Goal: Communication & Community: Answer question/provide support

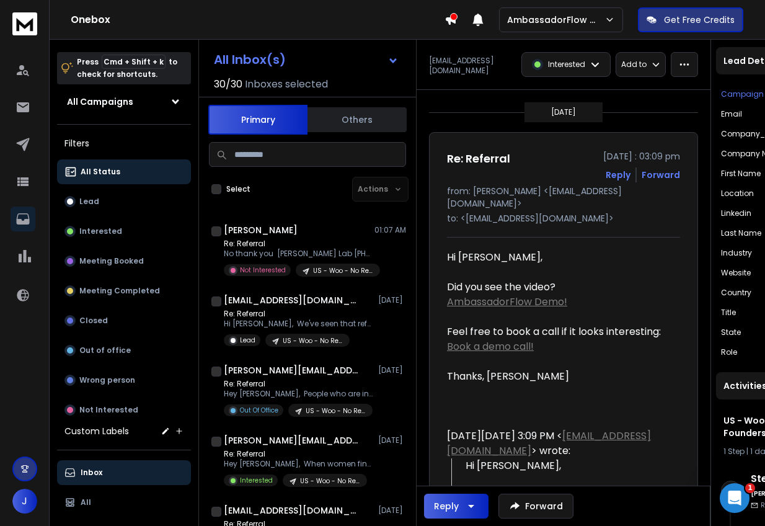
scroll to position [1374, 0]
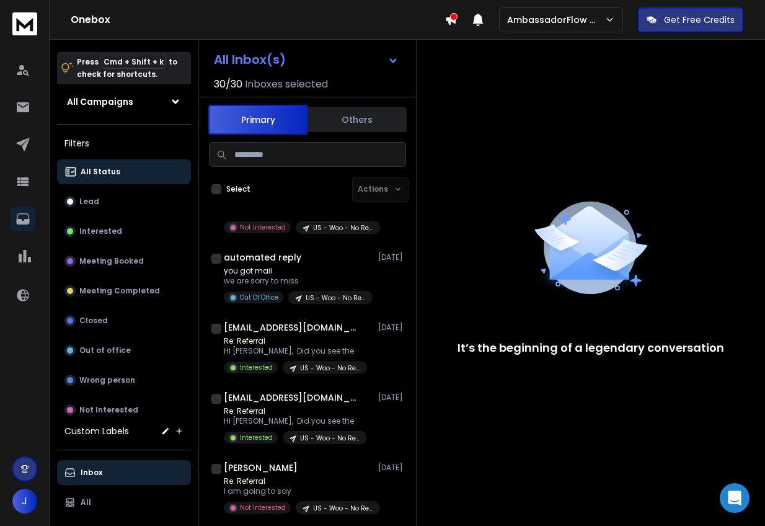
scroll to position [1374, 0]
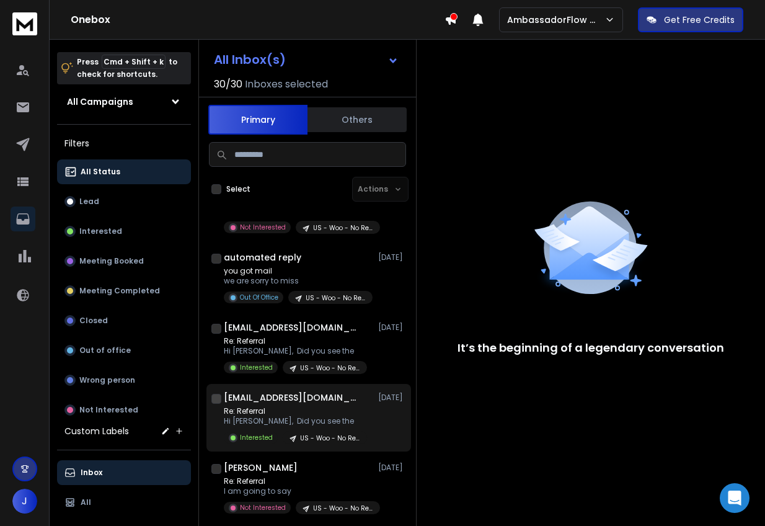
click at [257, 411] on p "Re: Referral" at bounding box center [295, 411] width 143 height 10
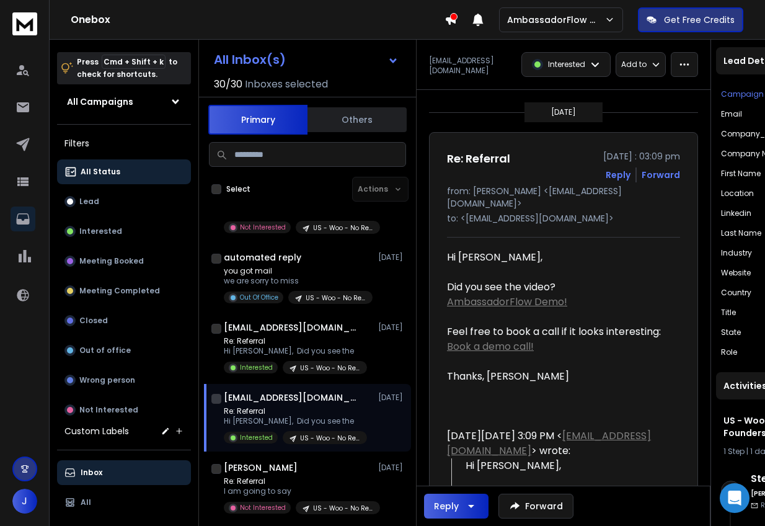
click at [453, 503] on div "Reply" at bounding box center [446, 506] width 25 height 12
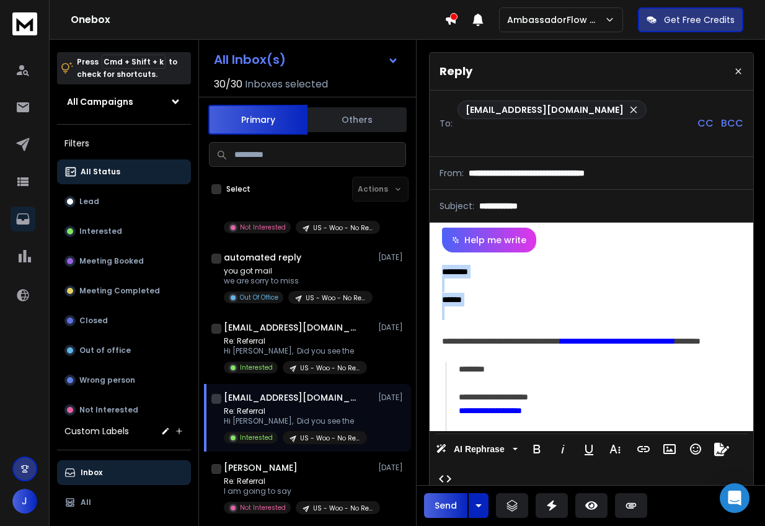
drag, startPoint x: 498, startPoint y: 290, endPoint x: 408, endPoint y: 201, distance: 125.8
click at [408, 201] on div "All Inbox(s) 30 / 30 Inboxes selected Primary Others Select Actions Michael Alt…" at bounding box center [482, 303] width 568 height 526
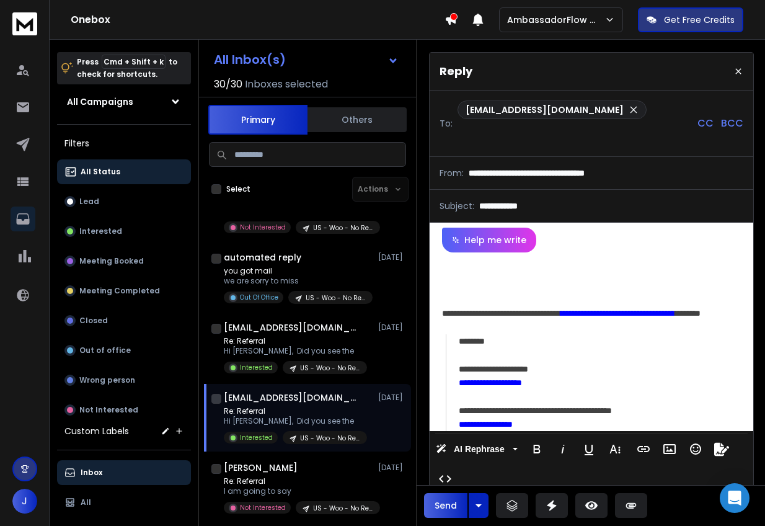
click at [520, 108] on p "[EMAIL_ADDRESS][DOMAIN_NAME]" at bounding box center [545, 110] width 158 height 12
copy p
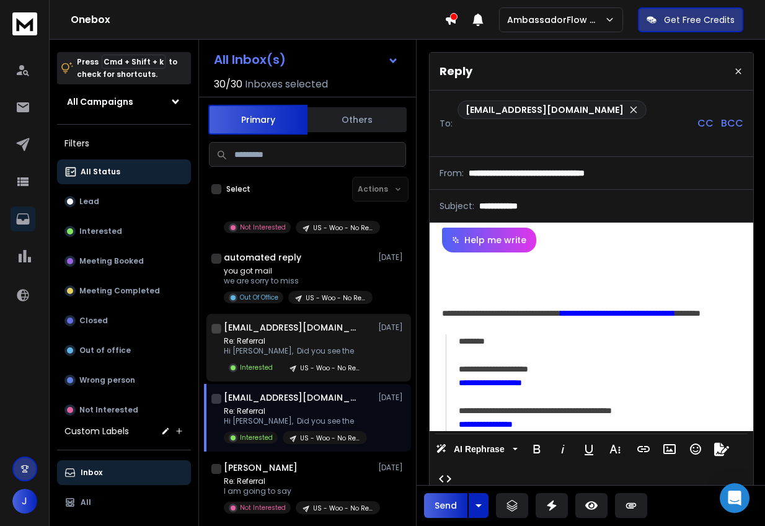
click at [287, 338] on p "Re: Referral" at bounding box center [295, 341] width 143 height 10
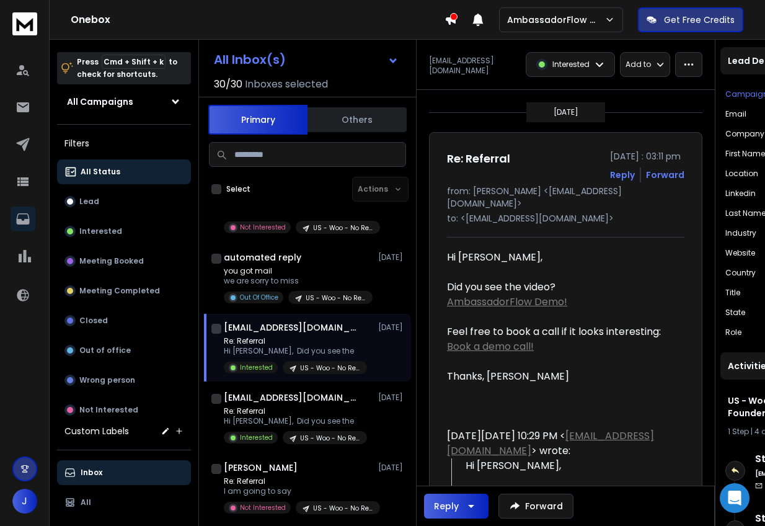
click at [522, 212] on p "to: <sushil@tufferone.com>" at bounding box center [565, 218] width 237 height 12
copy p "tufferone.com"
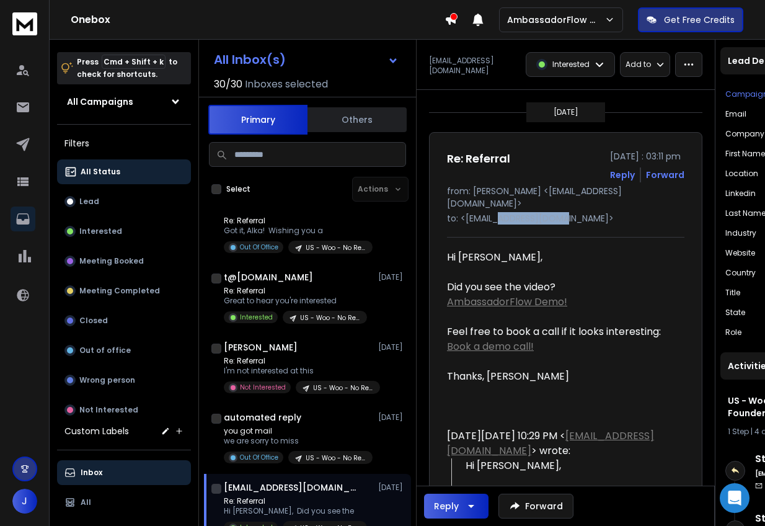
scroll to position [1214, 0]
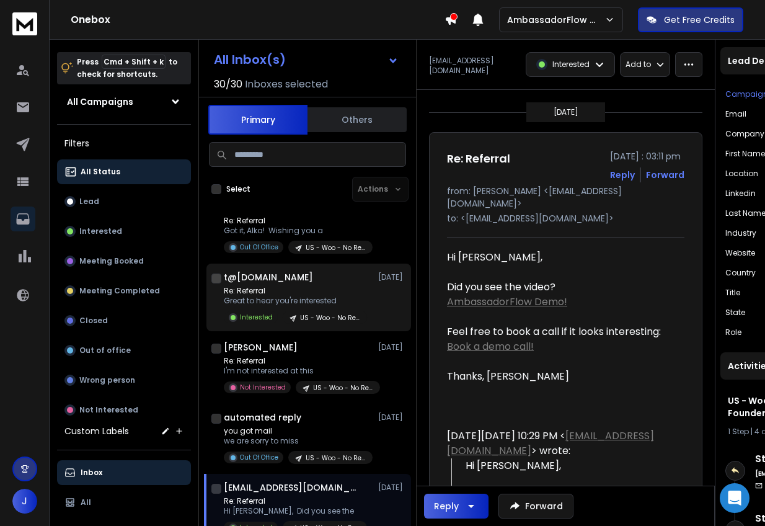
click at [289, 285] on div "t@tamleo.com 01 Aug Re: Referral Great to hear you're interested Interested US …" at bounding box center [315, 297] width 182 height 53
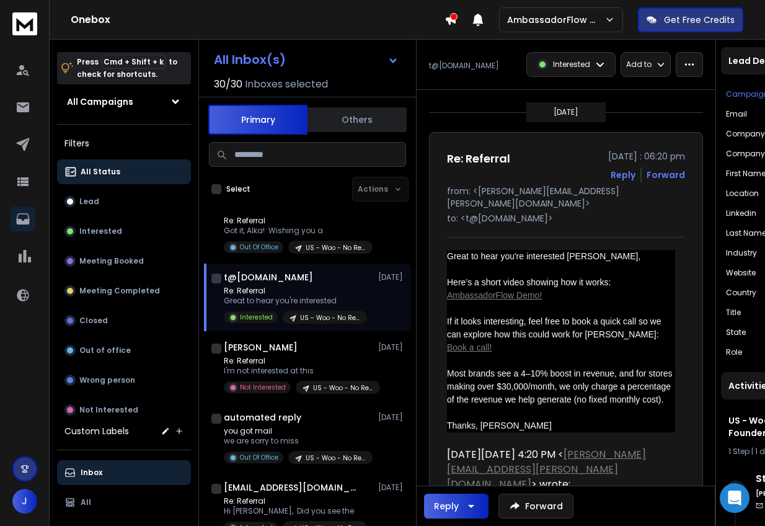
click at [500, 212] on p "to: <t@tamleo.com>" at bounding box center [566, 218] width 238 height 12
copy p "tamleo.com"
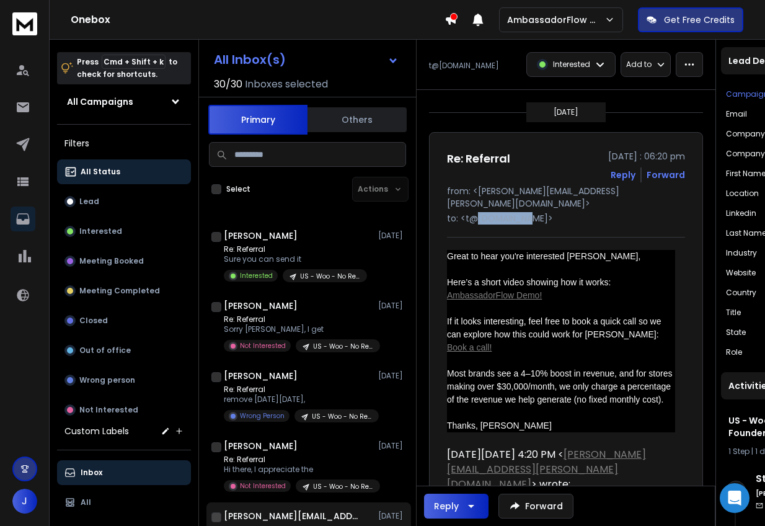
scroll to position [682, 0]
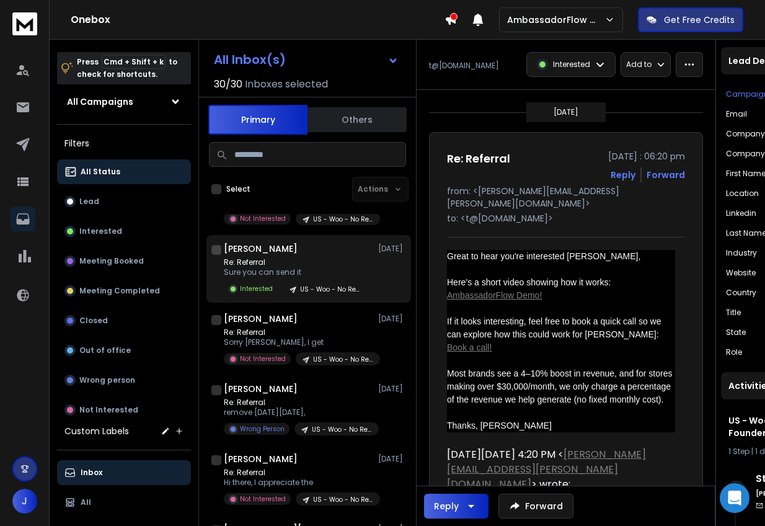
click at [267, 254] on div "Chad Brinkle 05 Aug Re: Referral Sure you can send it Interested US - Woo - No …" at bounding box center [315, 268] width 182 height 53
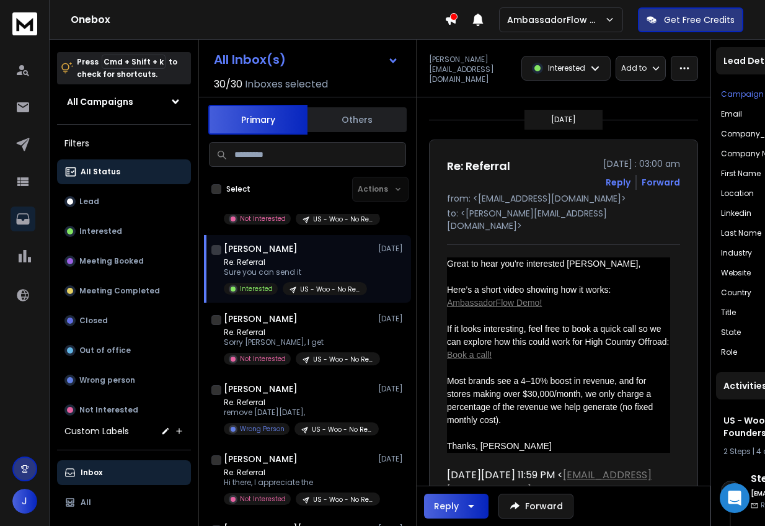
click at [557, 207] on p "to: <chad@highcountryoffroad.com>" at bounding box center [563, 219] width 233 height 25
copy p "highcountryoffroad.com"
drag, startPoint x: 465, startPoint y: 206, endPoint x: 601, endPoint y: 202, distance: 136.5
click at [601, 207] on p "to: <chad@highcountryoffroad.com>" at bounding box center [563, 219] width 233 height 25
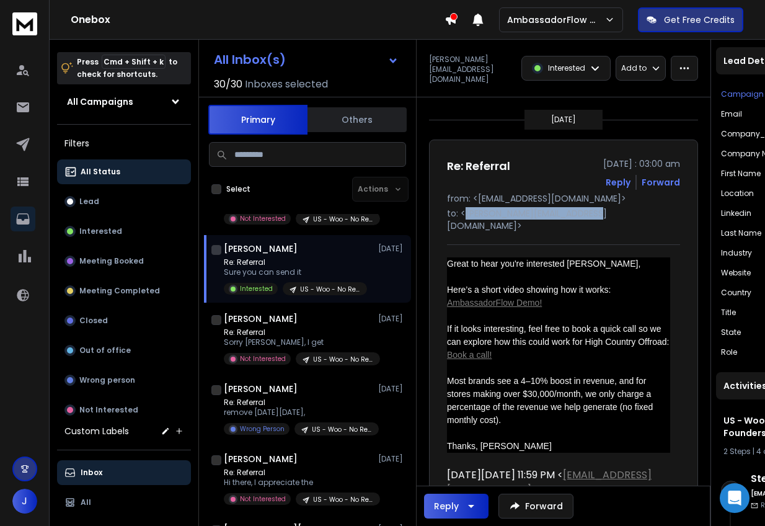
copy p "chad@highcountryoffroad.com"
click at [544, 207] on p "to: <chad@highcountryoffroad.com>" at bounding box center [563, 219] width 233 height 25
drag, startPoint x: 479, startPoint y: 193, endPoint x: 508, endPoint y: 192, distance: 29.2
click at [508, 192] on p "from: <charlessmith@goambassadorflow.com>" at bounding box center [563, 198] width 233 height 12
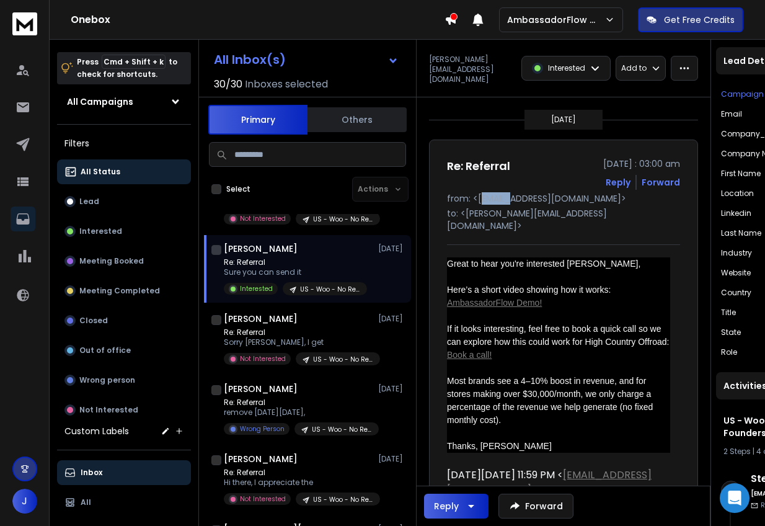
click at [508, 192] on p "from: <charlessmith@goambassadorflow.com>" at bounding box center [563, 198] width 233 height 12
drag, startPoint x: 508, startPoint y: 191, endPoint x: 481, endPoint y: 191, distance: 27.3
click at [481, 192] on p "from: <charlessmith@goambassadorflow.com>" at bounding box center [563, 198] width 233 height 12
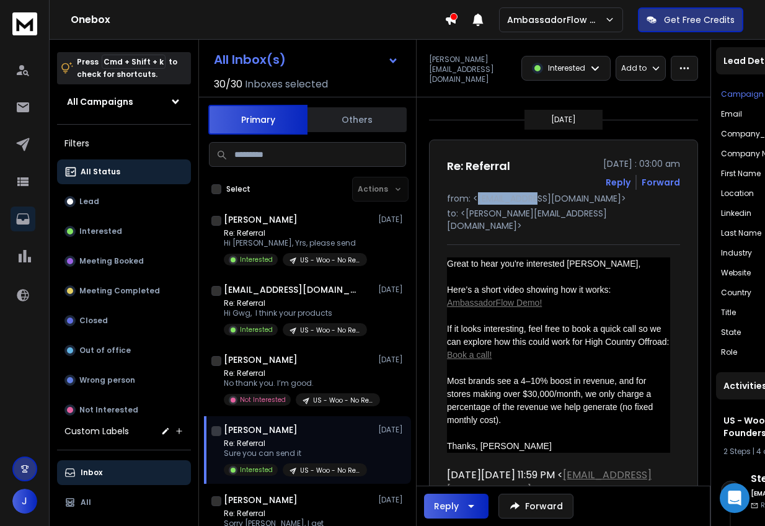
scroll to position [502, 0]
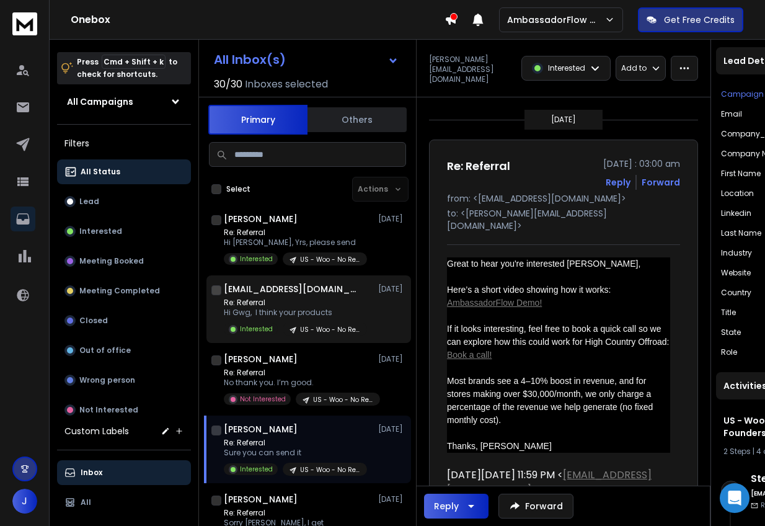
click at [329, 300] on p "Re: Referral" at bounding box center [295, 303] width 143 height 10
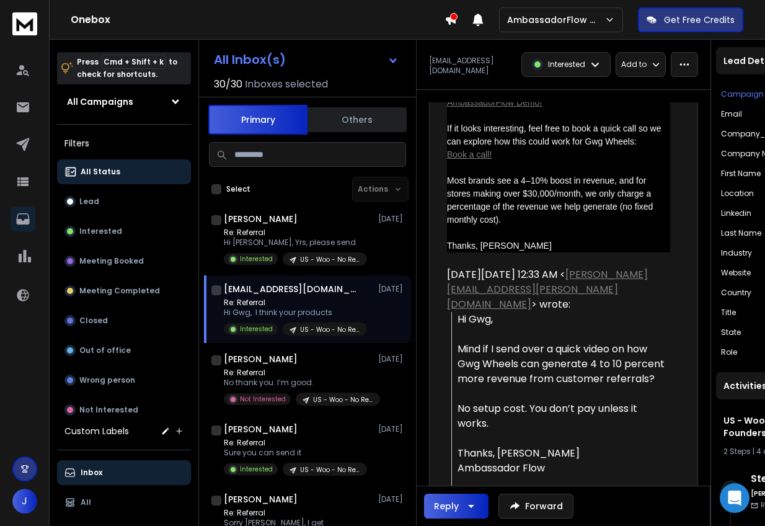
scroll to position [193, 0]
click at [486, 311] on div "Hi Gwg, Mind if I send over a quick video on how Gwg Wheels can generate 4 to 1…" at bounding box center [564, 370] width 213 height 119
copy div "Gwg"
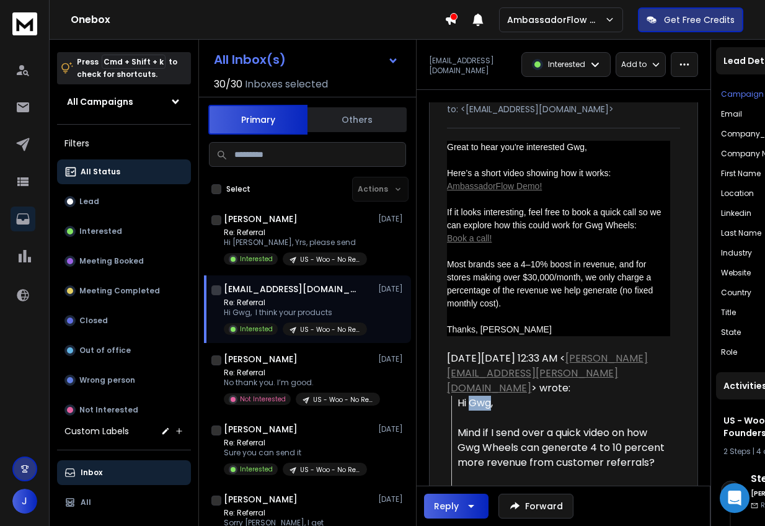
scroll to position [0, 0]
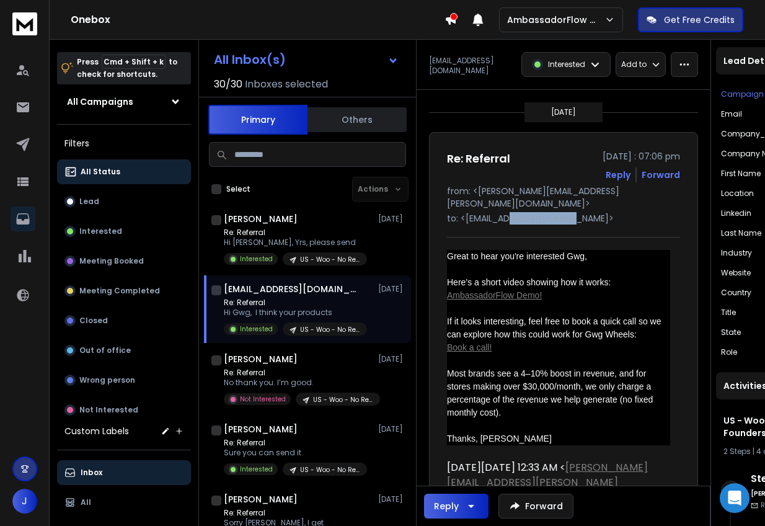
drag, startPoint x: 510, startPoint y: 208, endPoint x: 578, endPoint y: 206, distance: 68.2
click at [578, 212] on p "to: <skhanali@gwgwheels.com>" at bounding box center [563, 218] width 233 height 12
copy p "gwgwheels.com"
click at [466, 212] on p "to: <skhanali@gwgwheels.com>" at bounding box center [563, 218] width 233 height 12
copy p "[EMAIL_ADDRESS][DOMAIN_NAME]"
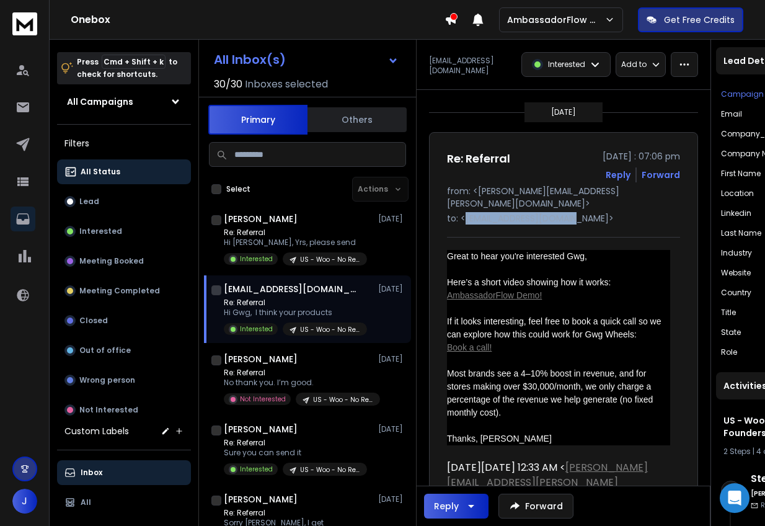
click at [466, 212] on p "to: <skhanali@gwgwheels.com>" at bounding box center [563, 218] width 233 height 12
drag, startPoint x: 466, startPoint y: 207, endPoint x: 485, endPoint y: 206, distance: 19.2
click at [485, 212] on p "to: <skhanali@gwgwheels.com>" at bounding box center [563, 218] width 233 height 12
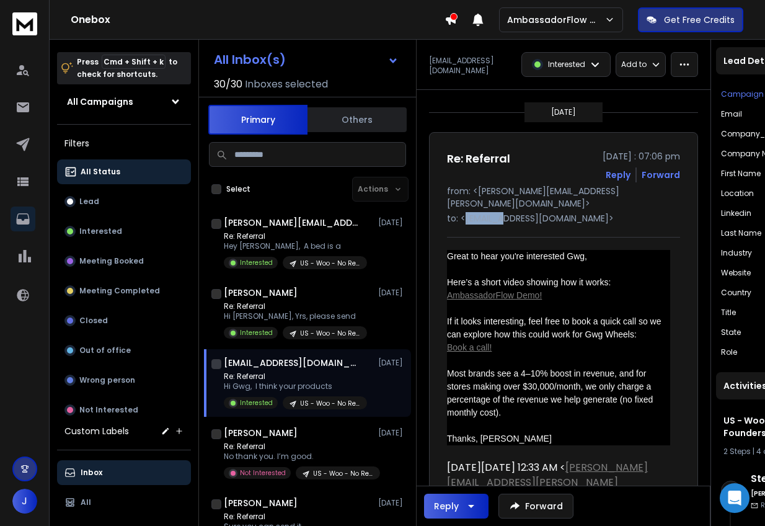
scroll to position [425, 0]
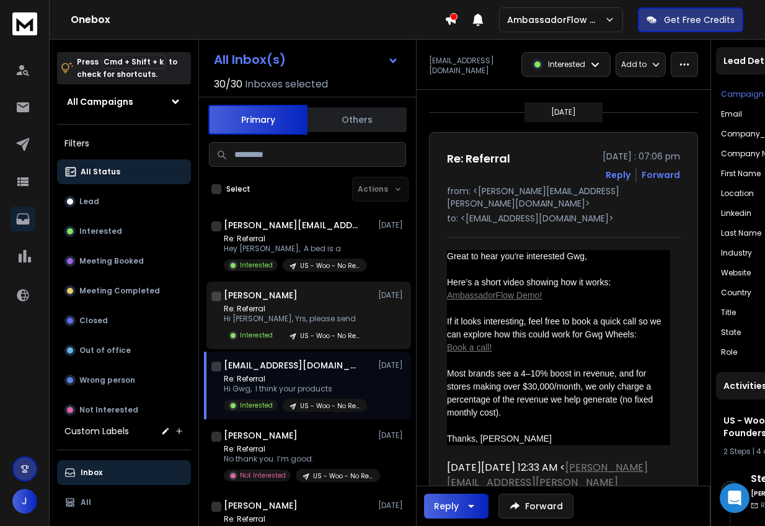
click at [268, 298] on h1 "[PERSON_NAME]" at bounding box center [261, 295] width 74 height 12
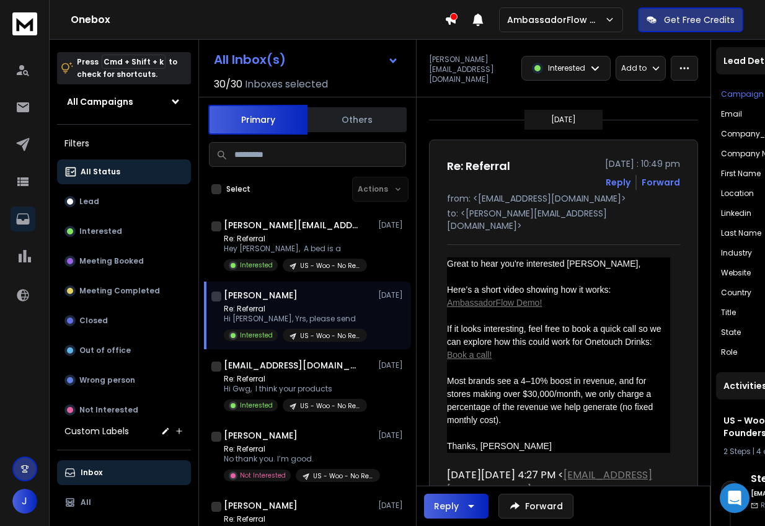
click at [565, 207] on p "to: <gabrielle@onetouchdrinks.com>" at bounding box center [563, 219] width 233 height 25
copy p "onetouchdrinks.com"
click at [466, 207] on p "to: <gabrielle@onetouchdrinks.com>" at bounding box center [563, 219] width 233 height 25
copy p "gabrielle@onetouchdrinks.com"
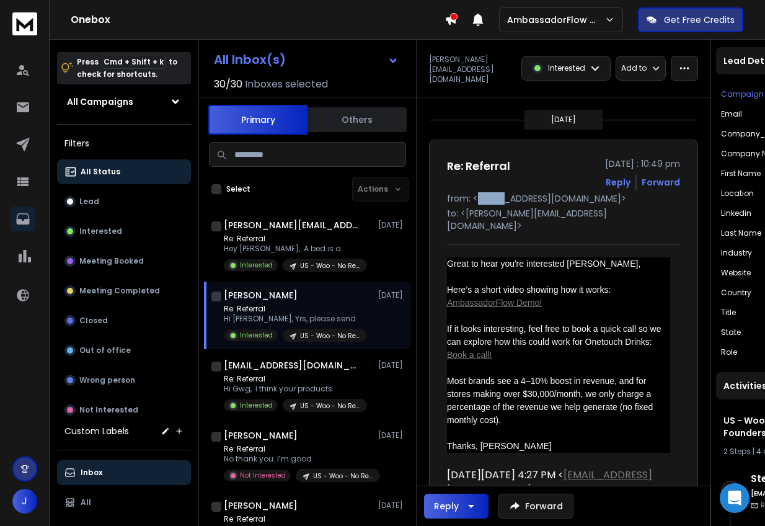
drag, startPoint x: 477, startPoint y: 192, endPoint x: 506, endPoint y: 192, distance: 29.1
click at [506, 192] on p "from: <josephdavis@goambassadorflow.com>" at bounding box center [563, 198] width 233 height 12
click at [486, 207] on p "to: <gabrielle@onetouchdrinks.com>" at bounding box center [563, 219] width 233 height 25
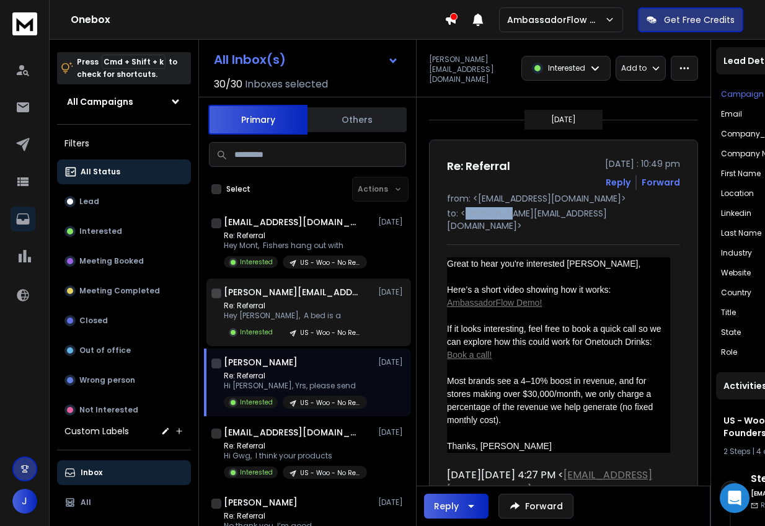
scroll to position [356, 0]
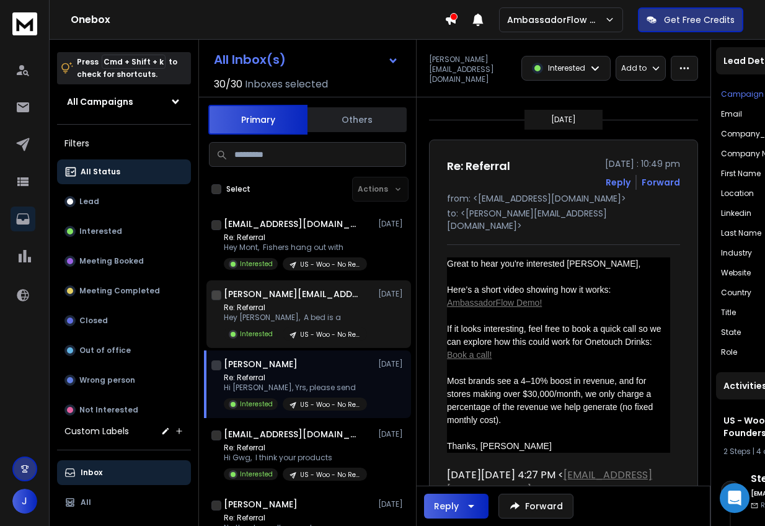
click at [319, 321] on p "Hey [PERSON_NAME], A bed is a" at bounding box center [295, 317] width 143 height 10
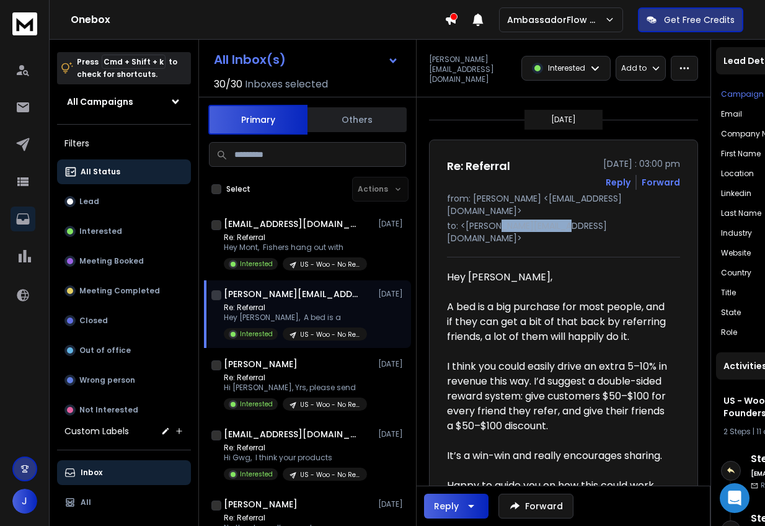
drag, startPoint x: 498, startPoint y: 208, endPoint x: 574, endPoint y: 205, distance: 75.7
click at [574, 219] on p "to: <sonali@autumn-blu.com>" at bounding box center [563, 231] width 233 height 25
click at [484, 270] on div "Hey Sonali, A bed is a big purchase for most people, and if they can get a bit …" at bounding box center [558, 404] width 223 height 268
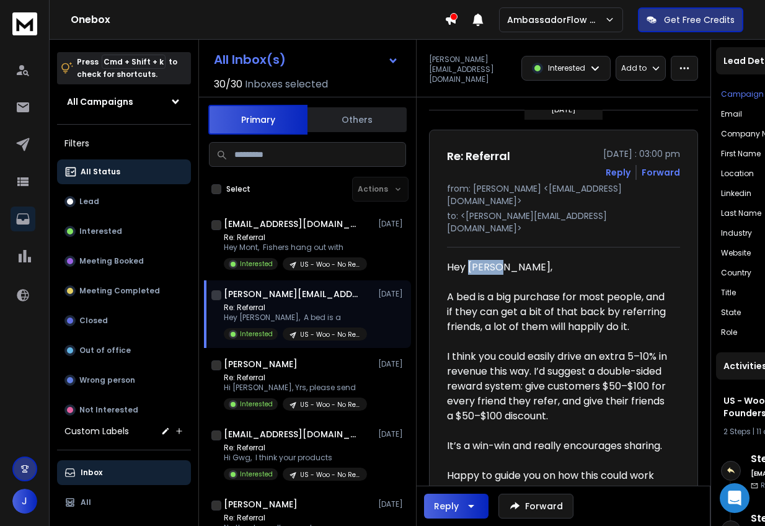
scroll to position [11, 0]
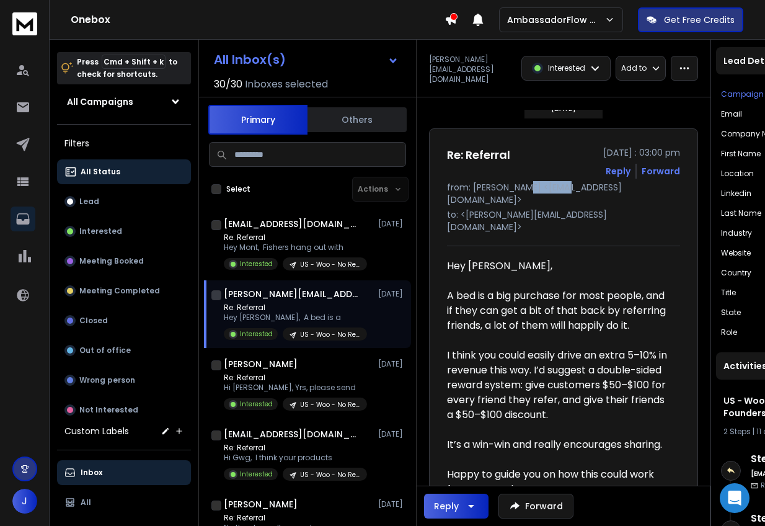
drag, startPoint x: 517, startPoint y: 181, endPoint x: 558, endPoint y: 176, distance: 41.2
click at [558, 181] on p "from: Elizabeth <elizabethwilliams@useambassadorflow.com>" at bounding box center [563, 193] width 233 height 25
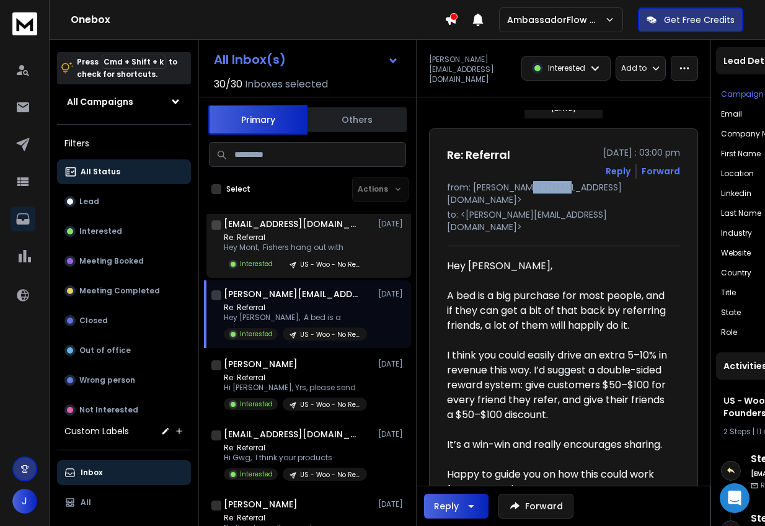
click at [296, 223] on h1 "[EMAIL_ADDRESS][DOMAIN_NAME]" at bounding box center [292, 224] width 136 height 12
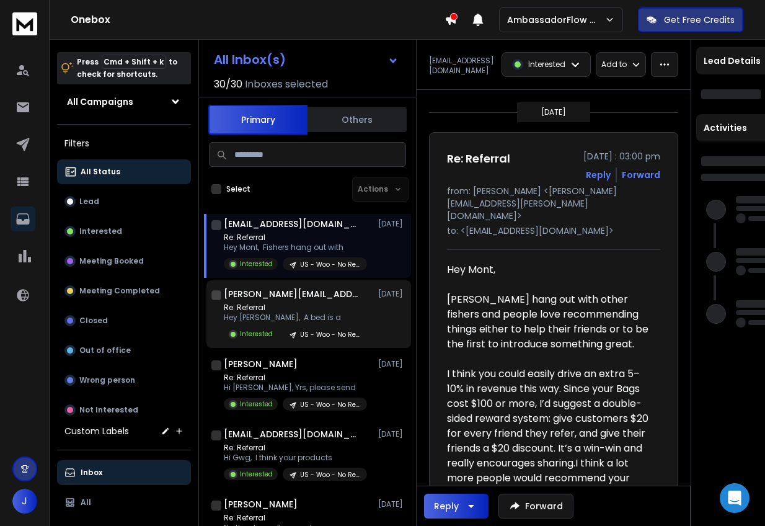
click at [278, 300] on div "sonali@autumn-blu.com 06 Aug Re: Referral Hey Sonali, A bed is a Interested US …" at bounding box center [315, 314] width 182 height 53
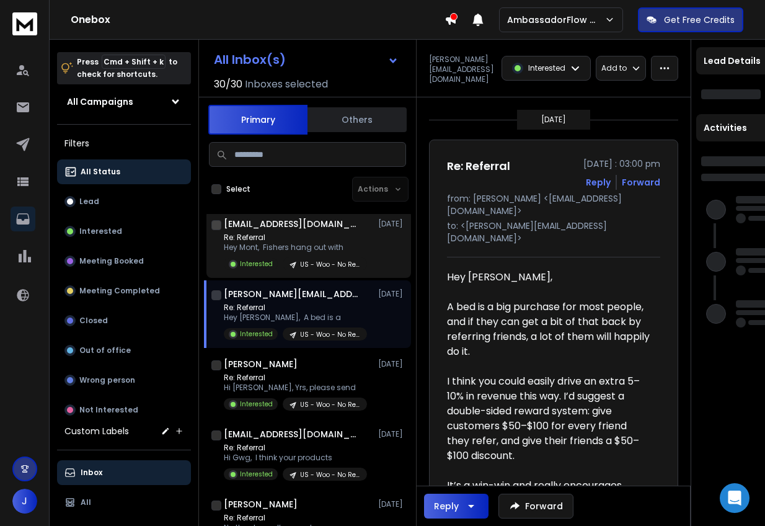
click at [278, 237] on p "Re: Referral" at bounding box center [295, 237] width 143 height 10
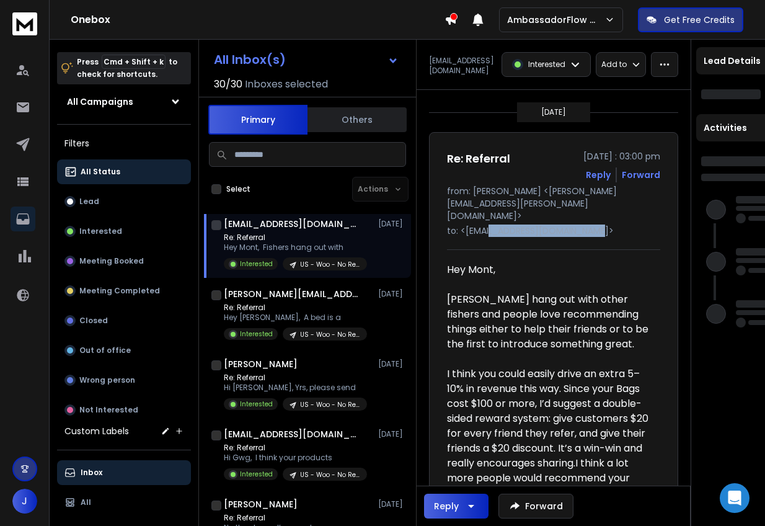
drag, startPoint x: 497, startPoint y: 207, endPoint x: 599, endPoint y: 206, distance: 101.7
click at [599, 224] on p "to: <mont@adamsbuiltfishing.com>" at bounding box center [553, 230] width 213 height 12
drag, startPoint x: 596, startPoint y: 206, endPoint x: 466, endPoint y: 206, distance: 130.8
click at [466, 224] on p "to: <mont@adamsbuiltfishing.com>" at bounding box center [553, 230] width 213 height 12
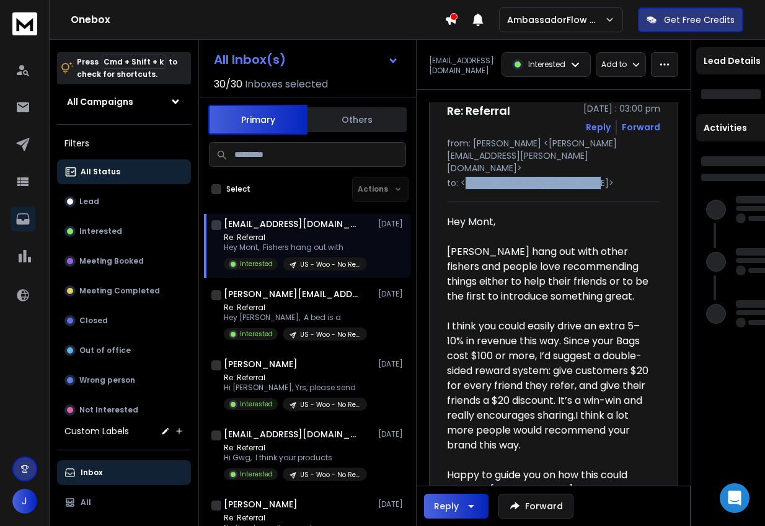
scroll to position [43, 0]
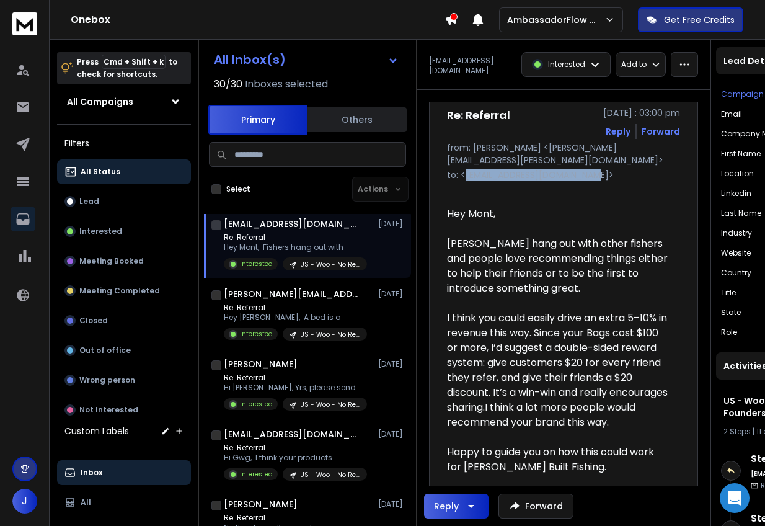
click at [480, 169] on p "to: <mont@adamsbuiltfishing.com>" at bounding box center [563, 175] width 233 height 12
click at [548, 169] on p "to: <mont@adamsbuiltfishing.com>" at bounding box center [563, 175] width 233 height 12
click at [500, 149] on p "from: Lisa <lisa.thompson@joinambassadorflow.com>" at bounding box center [563, 153] width 233 height 25
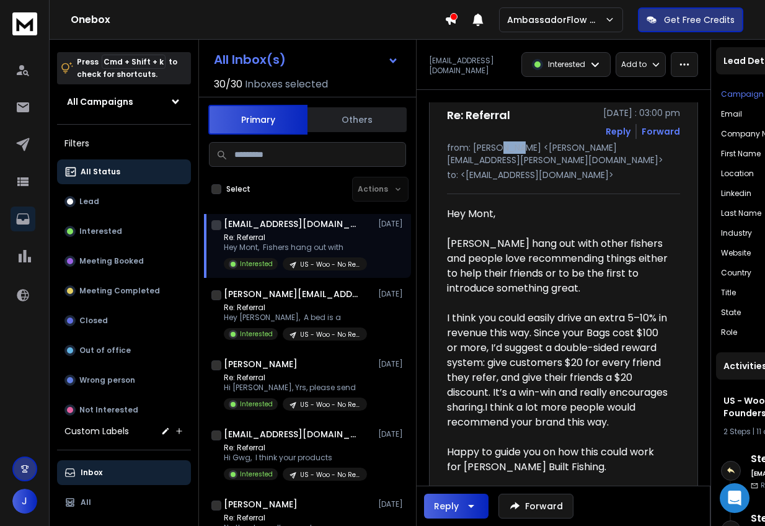
click at [500, 149] on p "from: Lisa <lisa.thompson@joinambassadorflow.com>" at bounding box center [563, 153] width 233 height 25
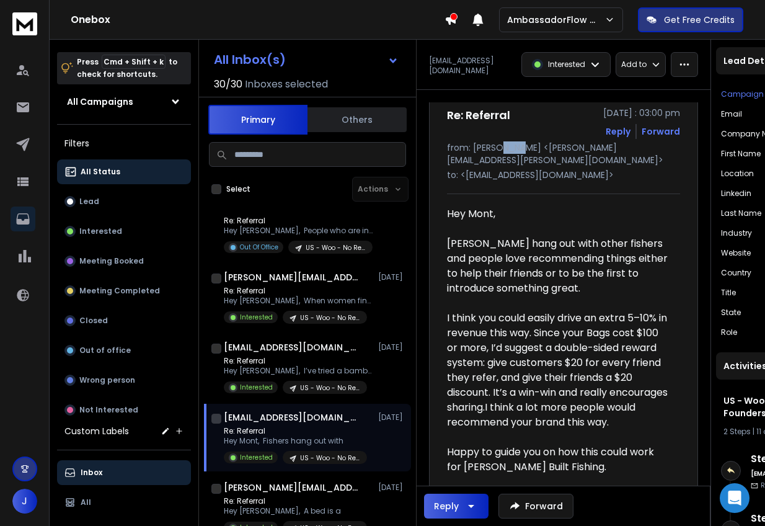
scroll to position [162, 0]
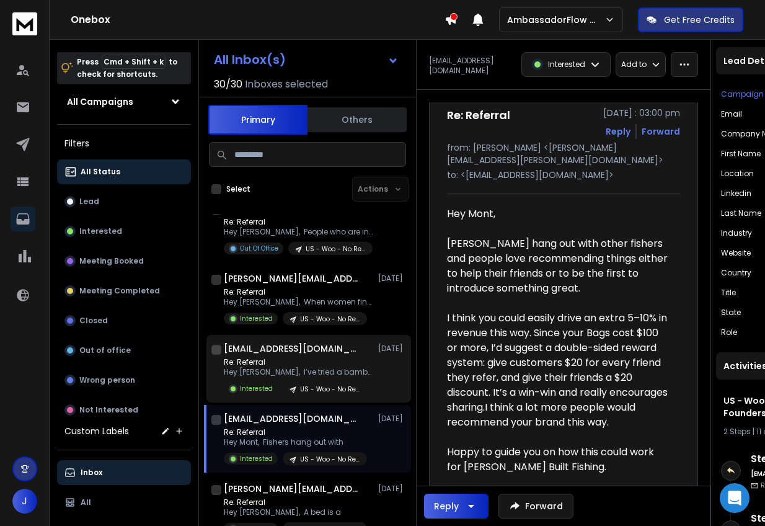
click at [273, 359] on p "Re: Referral" at bounding box center [298, 362] width 149 height 10
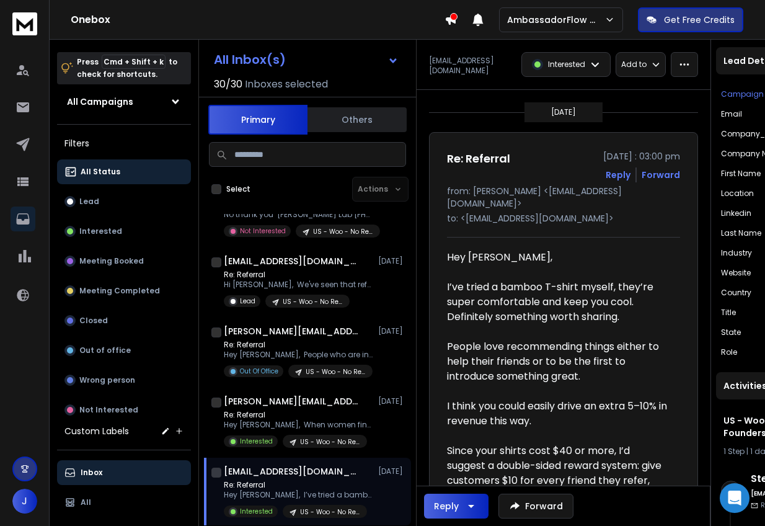
scroll to position [38, 0]
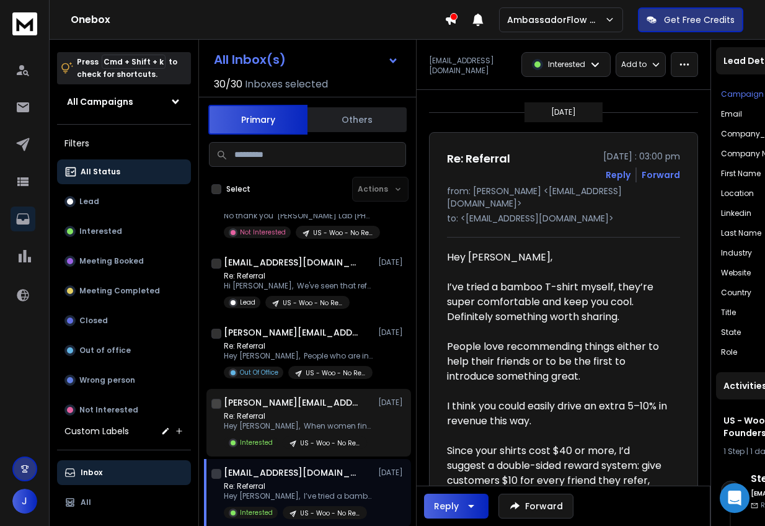
click at [276, 394] on div "fabio.peralta@gloss.com.ec 06 Aug Re: Referral Hey Fabio, When women find somet…" at bounding box center [308, 423] width 205 height 68
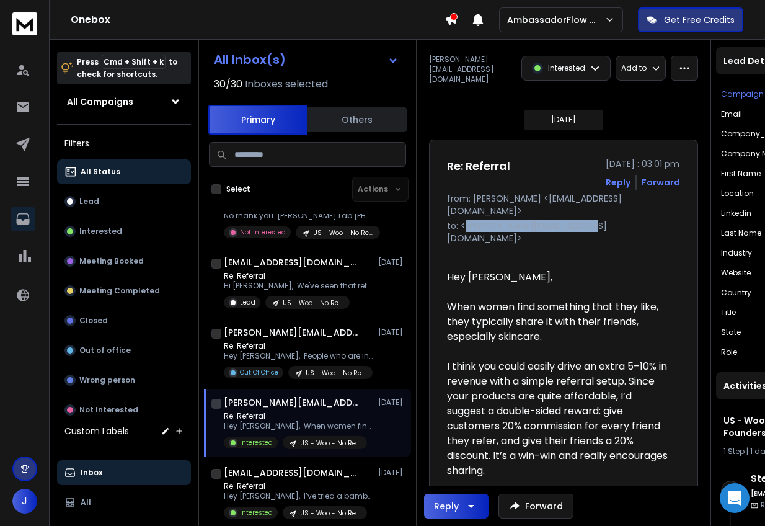
drag, startPoint x: 464, startPoint y: 205, endPoint x: 588, endPoint y: 206, distance: 124.0
click at [588, 219] on p "to: <fabio.peralta@gloss.com.ec>" at bounding box center [563, 231] width 233 height 25
click at [544, 219] on p "to: <fabio.peralta@gloss.com.ec>" at bounding box center [563, 231] width 233 height 25
drag, startPoint x: 586, startPoint y: 207, endPoint x: 465, endPoint y: 205, distance: 121.5
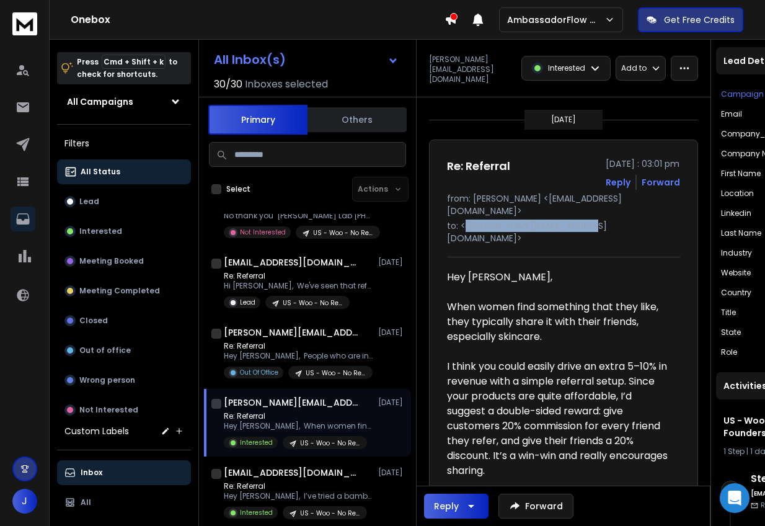
click at [465, 219] on p "to: <fabio.peralta@gloss.com.ec>" at bounding box center [563, 231] width 233 height 25
click at [496, 192] on p "from: Joseph <josephdavis@goambassadorflow.com>" at bounding box center [563, 204] width 233 height 25
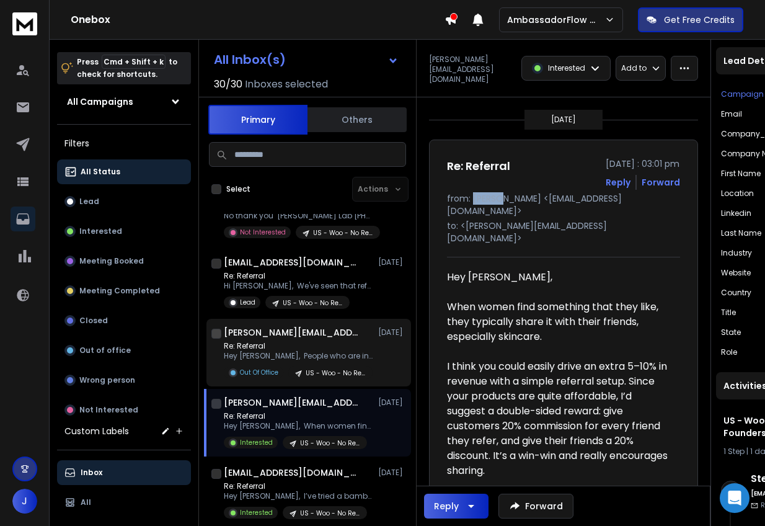
scroll to position [0, 0]
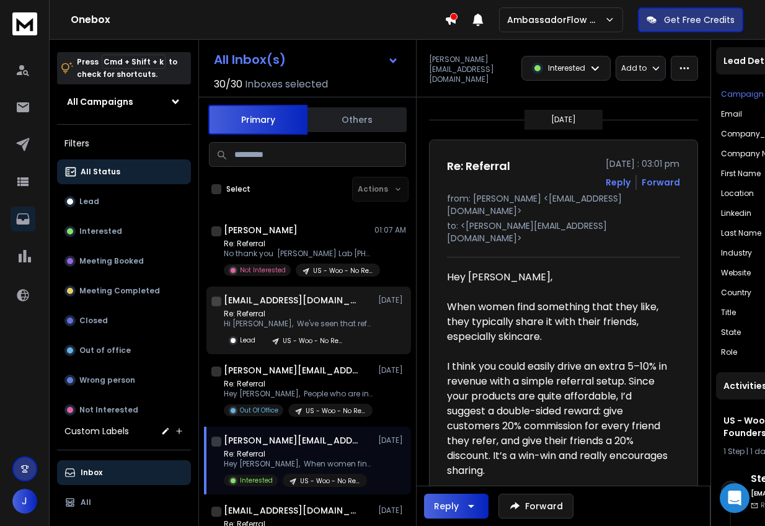
click at [293, 307] on div "wellness@earthbornproducts.com 08 Aug Re: Referral Hi Sheri, We've seen that re…" at bounding box center [315, 320] width 182 height 53
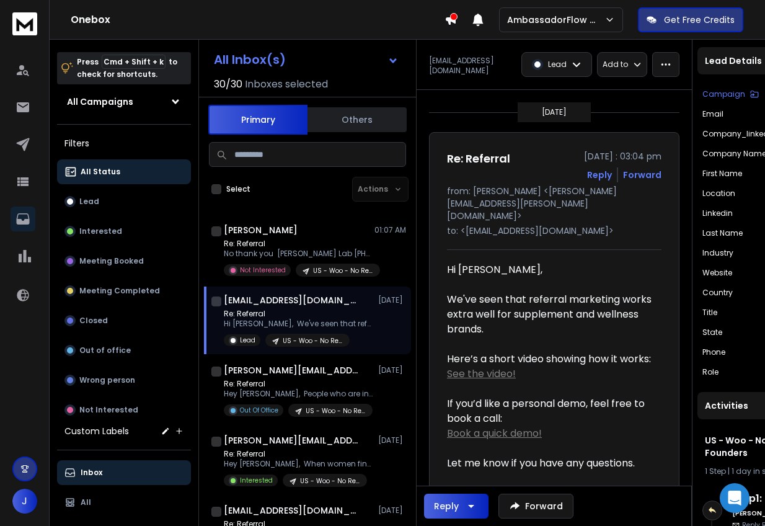
click at [640, 192] on p "from: Margaret <margaret.cooper@joinambassadorflow.com>" at bounding box center [554, 203] width 214 height 37
drag, startPoint x: 464, startPoint y: 208, endPoint x: 612, endPoint y: 201, distance: 147.7
click at [612, 224] on p "to: <wellness@earthbornproducts.com>" at bounding box center [554, 230] width 214 height 12
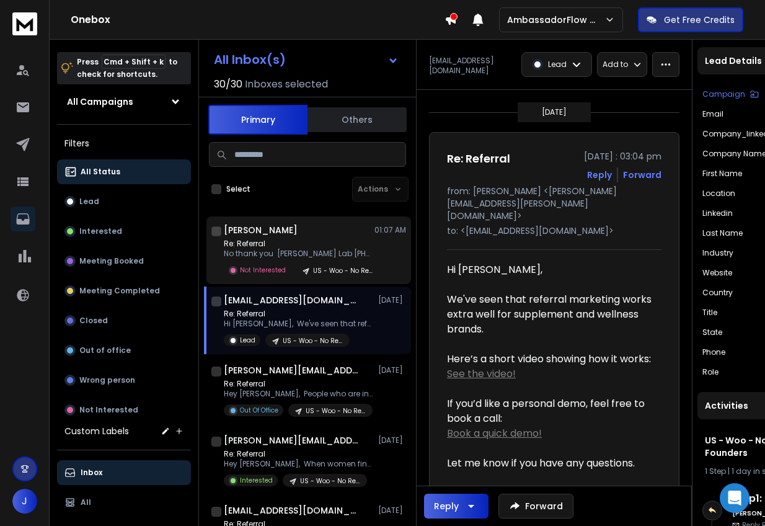
click at [291, 246] on p "Re: Referral" at bounding box center [298, 244] width 149 height 10
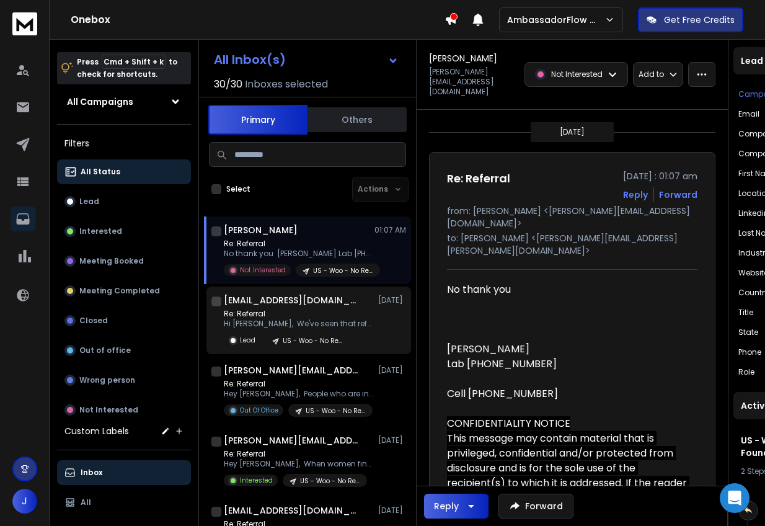
click at [280, 311] on p "Re: Referral" at bounding box center [298, 314] width 149 height 10
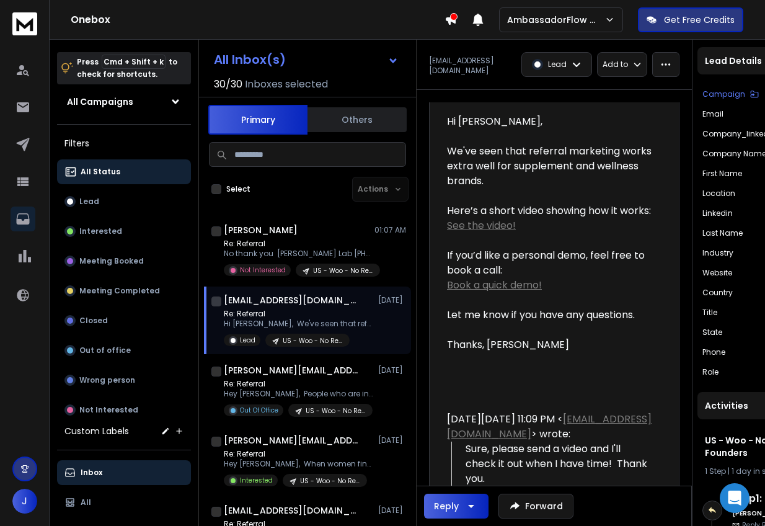
scroll to position [523, 0]
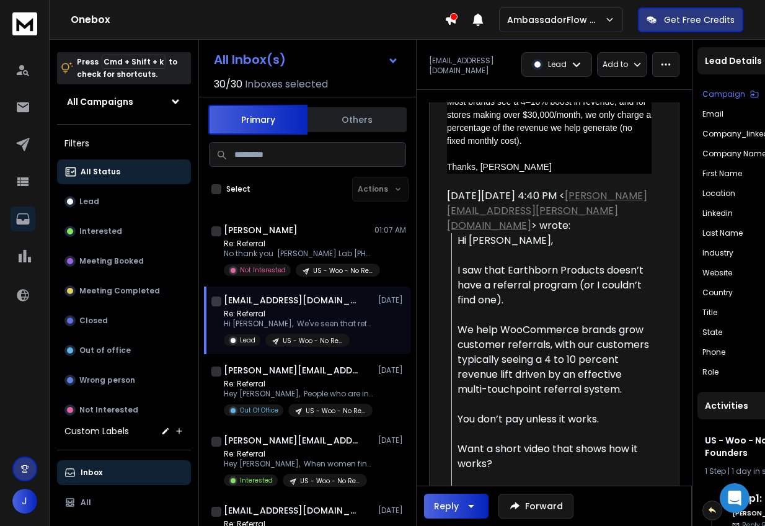
scroll to position [1345, 0]
